Goal: Task Accomplishment & Management: Manage account settings

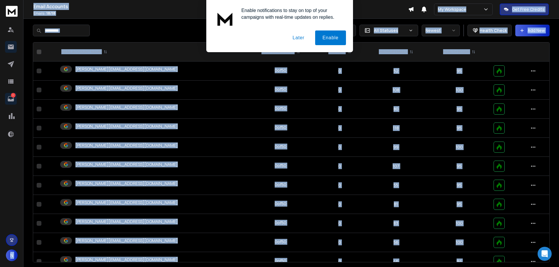
click at [16, 97] on div "1" at bounding box center [11, 100] width 13 height 14
click at [12, 99] on icon at bounding box center [11, 98] width 6 height 5
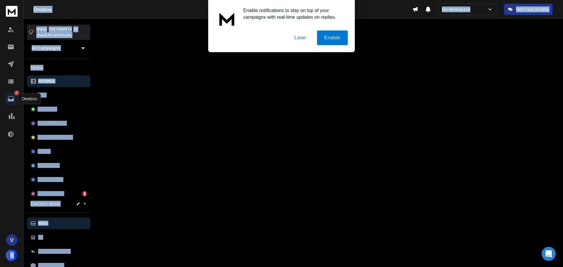
click at [10, 229] on div "1 N" at bounding box center [11, 133] width 23 height 267
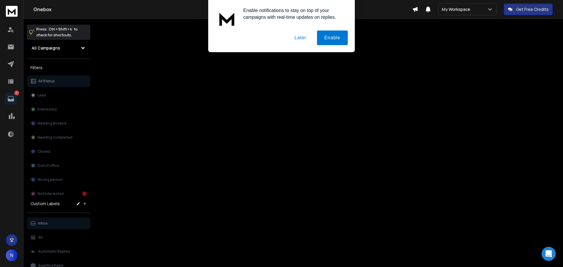
click at [51, 193] on div "All Status Lead Interested Meeting Booked Meeting Completed Closed Out of offic…" at bounding box center [58, 137] width 63 height 124
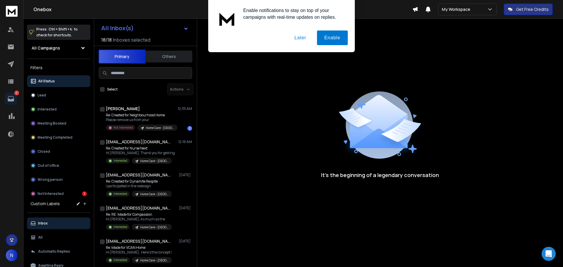
click at [57, 193] on p "Not Interested" at bounding box center [51, 194] width 26 height 5
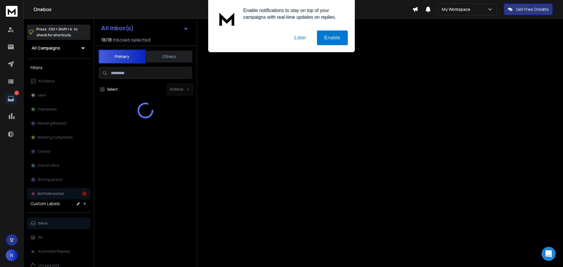
click at [56, 195] on div "All Status Lead Interested Meeting Booked Meeting Completed Closed Out of offic…" at bounding box center [58, 137] width 63 height 124
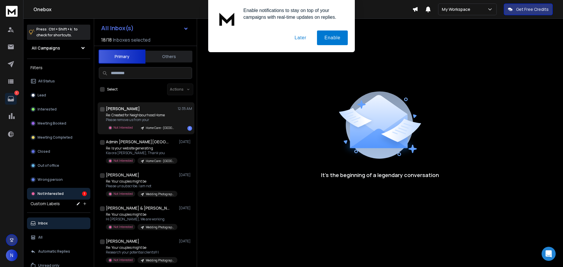
click at [134, 119] on p "Please remove us from your" at bounding box center [141, 120] width 70 height 5
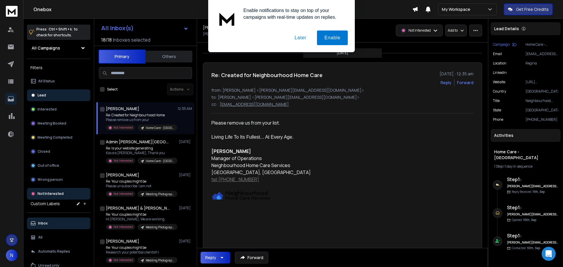
click at [53, 97] on button "Lead" at bounding box center [58, 96] width 63 height 12
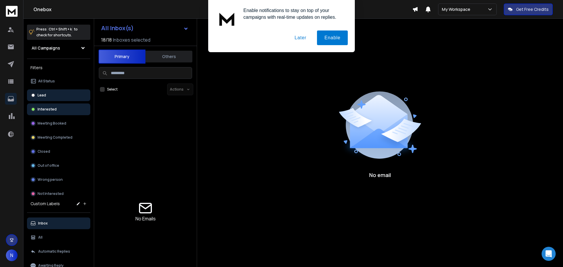
click at [53, 108] on p "Interested" at bounding box center [47, 109] width 19 height 5
click at [53, 108] on div "All Status Lead Interested Meeting Booked Meeting Completed Closed Out of offic…" at bounding box center [58, 137] width 63 height 124
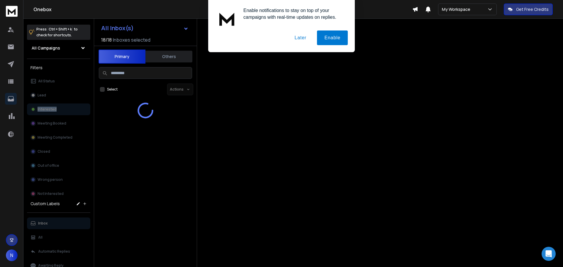
click at [53, 108] on div "All Status Lead Interested Meeting Booked Meeting Completed Closed Out of offic…" at bounding box center [58, 137] width 63 height 124
click at [53, 108] on p "Interested" at bounding box center [47, 109] width 19 height 5
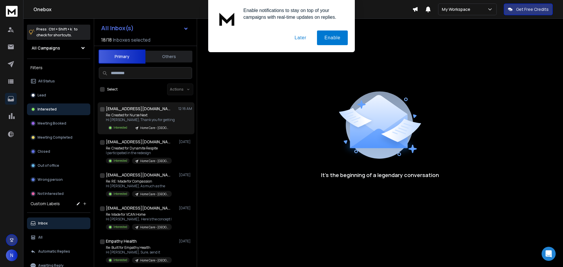
click at [129, 114] on p "Re: Created for Nurse Next" at bounding box center [140, 115] width 69 height 5
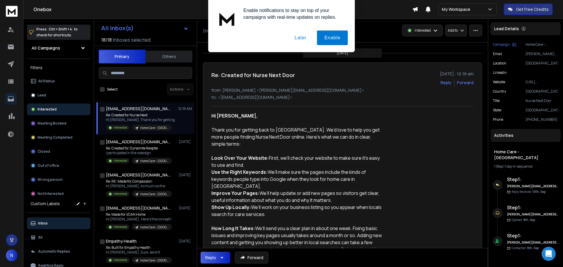
drag, startPoint x: 297, startPoint y: 36, endPoint x: 324, endPoint y: 5, distance: 41.6
click at [297, 37] on button "Later" at bounding box center [300, 38] width 26 height 15
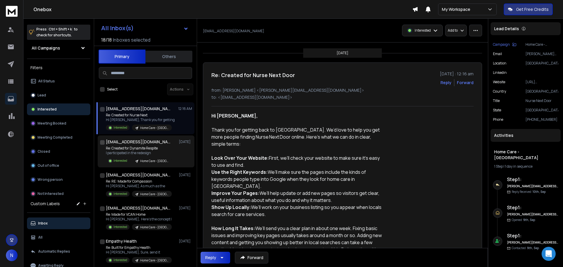
click at [157, 120] on p "Hi [PERSON_NAME], Thank you for getting" at bounding box center [140, 120] width 69 height 5
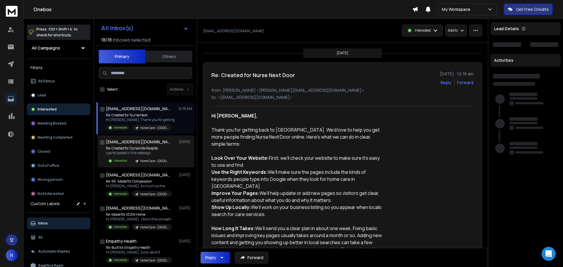
click at [146, 154] on p "I participated in the redesign" at bounding box center [139, 153] width 66 height 5
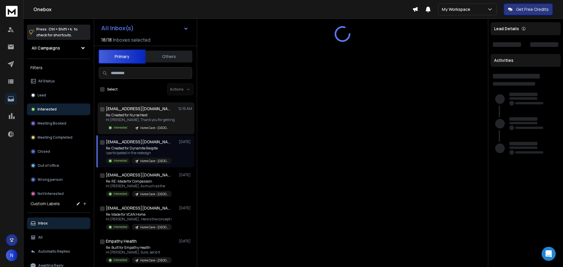
click at [142, 120] on p "Hi [PERSON_NAME], Thank you for getting" at bounding box center [140, 120] width 69 height 5
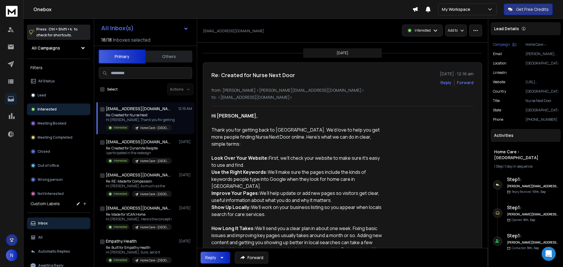
click at [150, 121] on p "Hi [PERSON_NAME], Thank you for getting" at bounding box center [140, 120] width 69 height 5
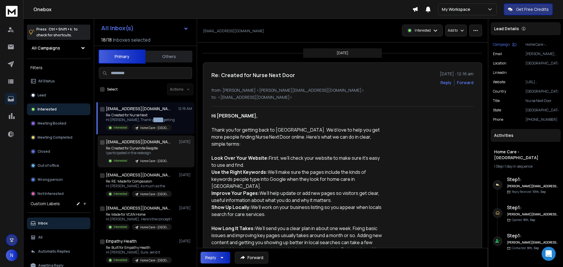
drag, startPoint x: 150, startPoint y: 121, endPoint x: 159, endPoint y: 143, distance: 23.7
click at [151, 121] on p "Hi [PERSON_NAME], Thank you for getting" at bounding box center [140, 120] width 69 height 5
click at [159, 145] on div "[EMAIL_ADDRESS][DOMAIN_NAME] [DATE]" at bounding box center [149, 142] width 86 height 6
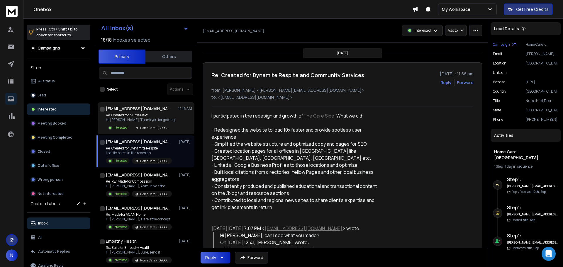
click at [161, 122] on p "Hi [PERSON_NAME], Thank you for getting" at bounding box center [140, 120] width 69 height 5
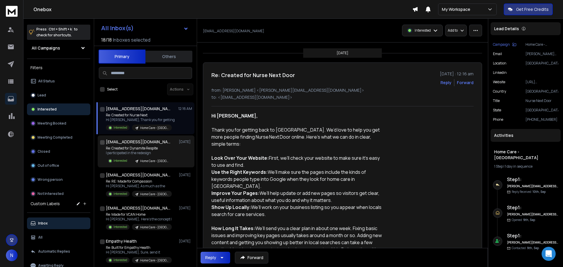
click at [163, 141] on div "[EMAIL_ADDRESS][DOMAIN_NAME] [DATE]" at bounding box center [149, 142] width 86 height 6
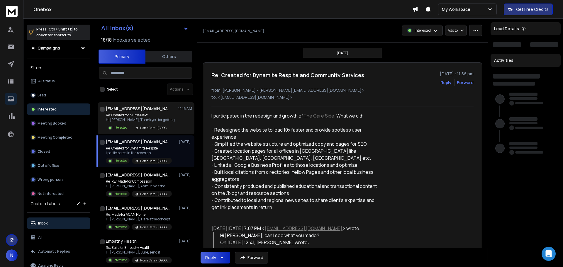
click at [163, 125] on div "Home Care - [GEOGRAPHIC_DATA]" at bounding box center [152, 128] width 40 height 6
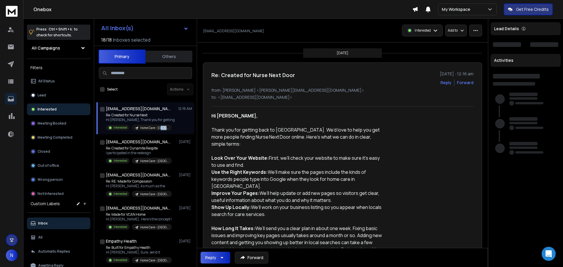
click at [163, 125] on div "Home Care - [GEOGRAPHIC_DATA]" at bounding box center [152, 128] width 40 height 6
